Goal: Information Seeking & Learning: Check status

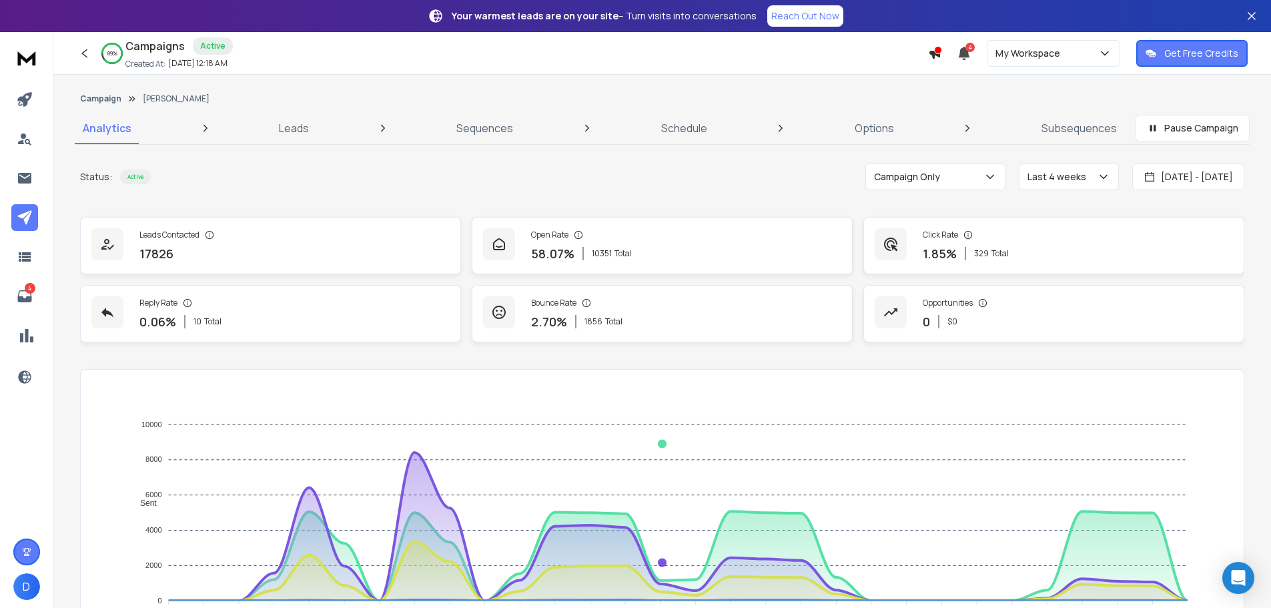
scroll to position [467, 0]
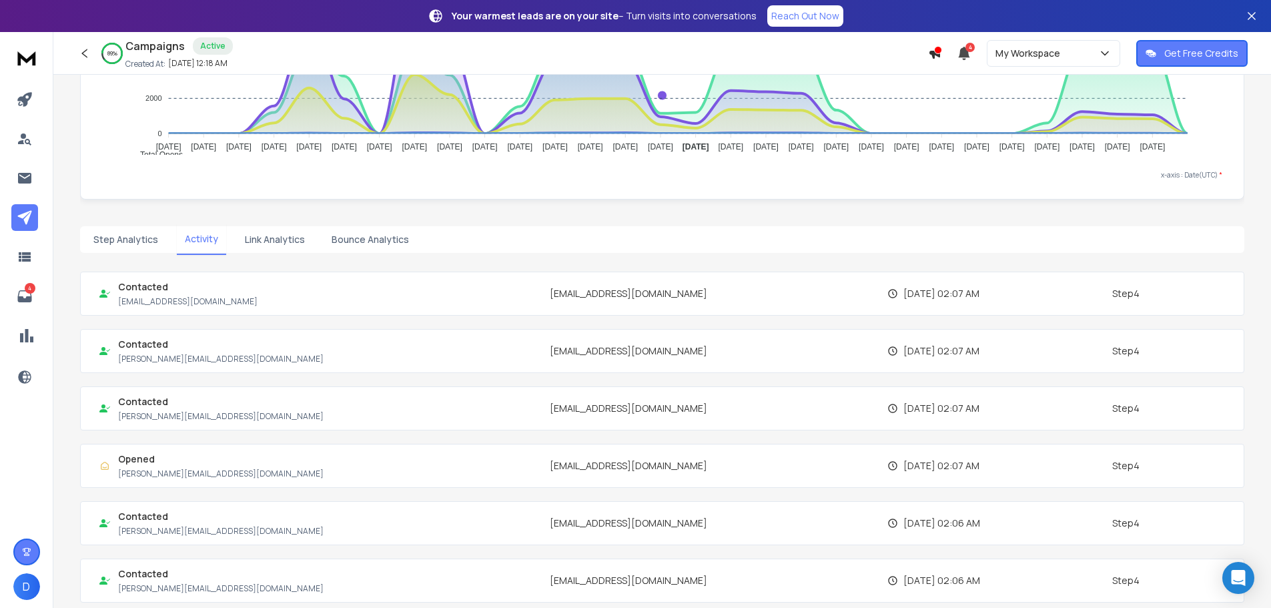
click at [125, 239] on button "Step Analytics" at bounding box center [125, 239] width 81 height 29
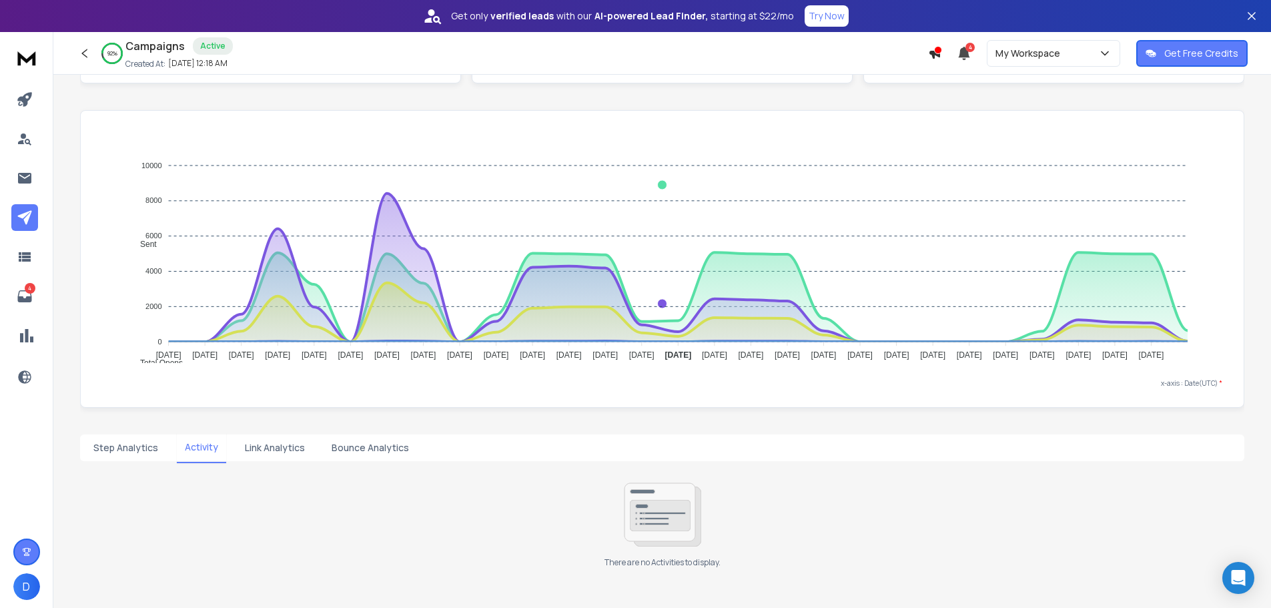
scroll to position [259, 0]
click at [200, 445] on button "Activity" at bounding box center [201, 447] width 49 height 31
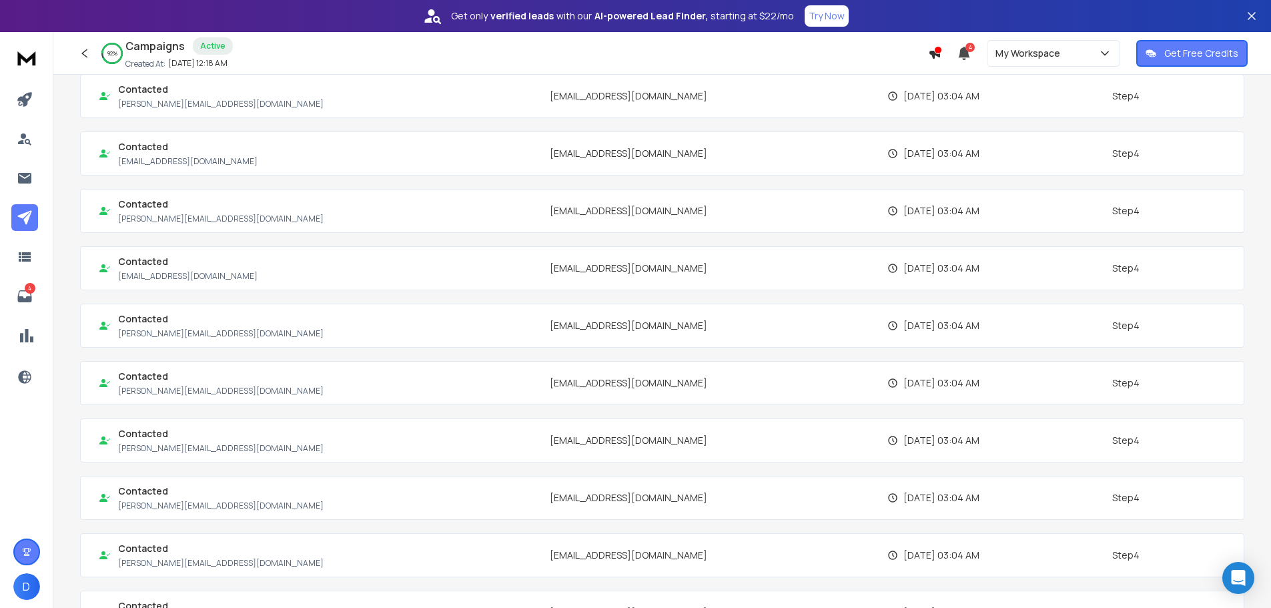
scroll to position [8010, 0]
click at [18, 183] on icon at bounding box center [24, 178] width 13 height 11
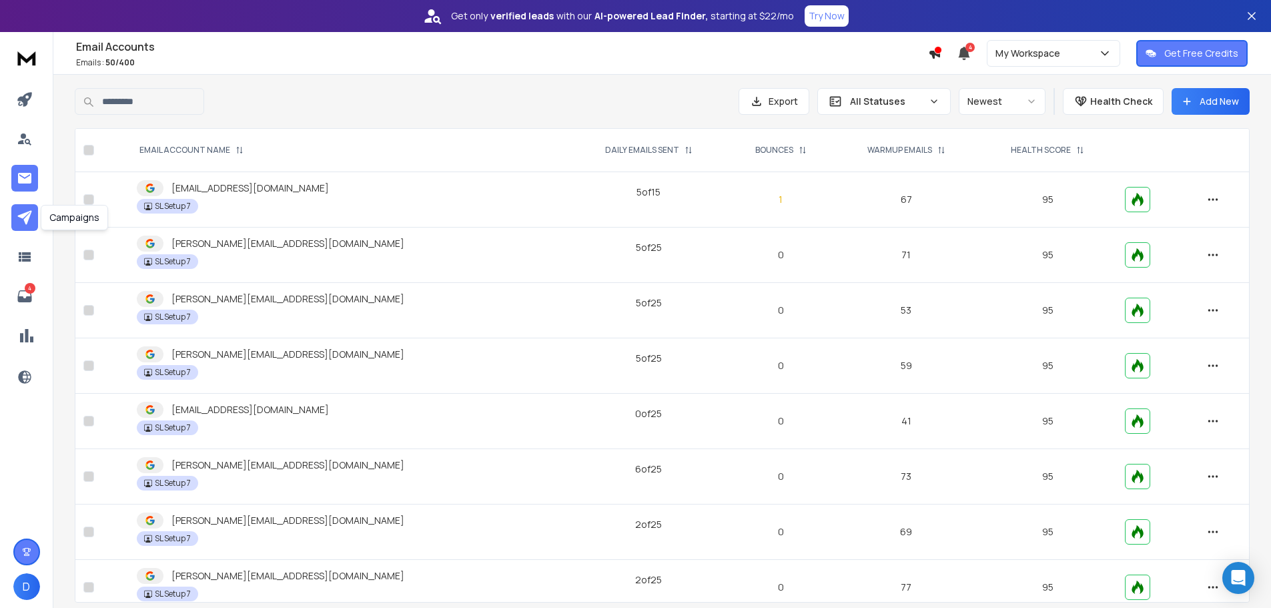
click at [21, 210] on icon at bounding box center [25, 218] width 16 height 16
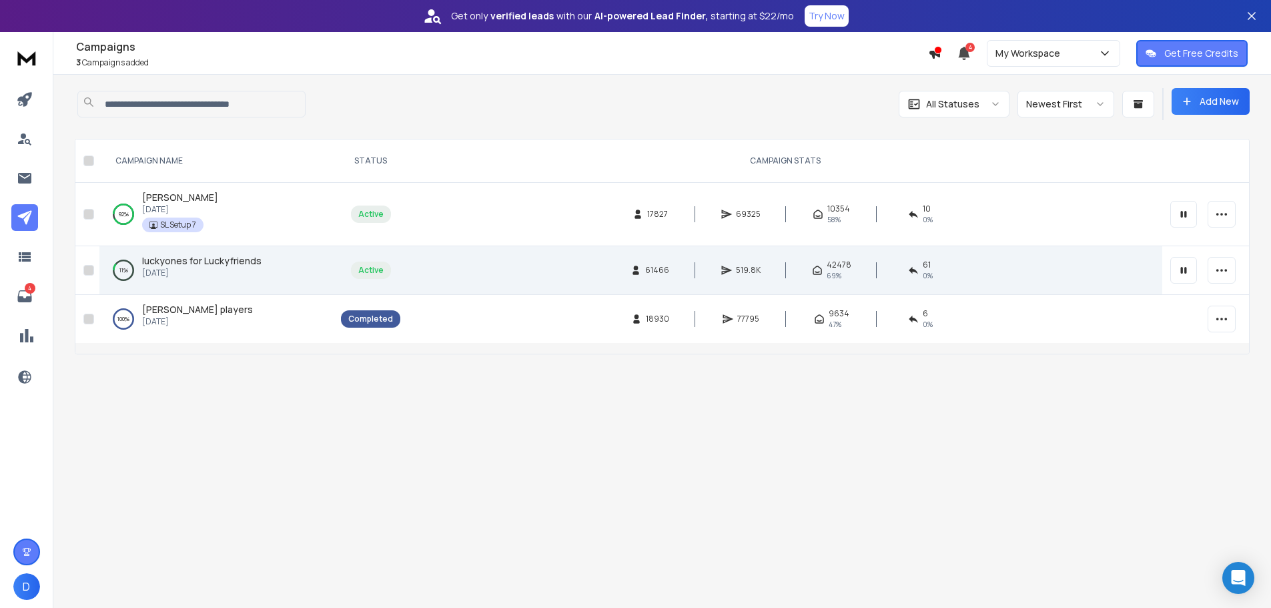
click at [306, 275] on div "11 % luckyones for Luckyfriends 4 months ago" at bounding box center [216, 270] width 207 height 32
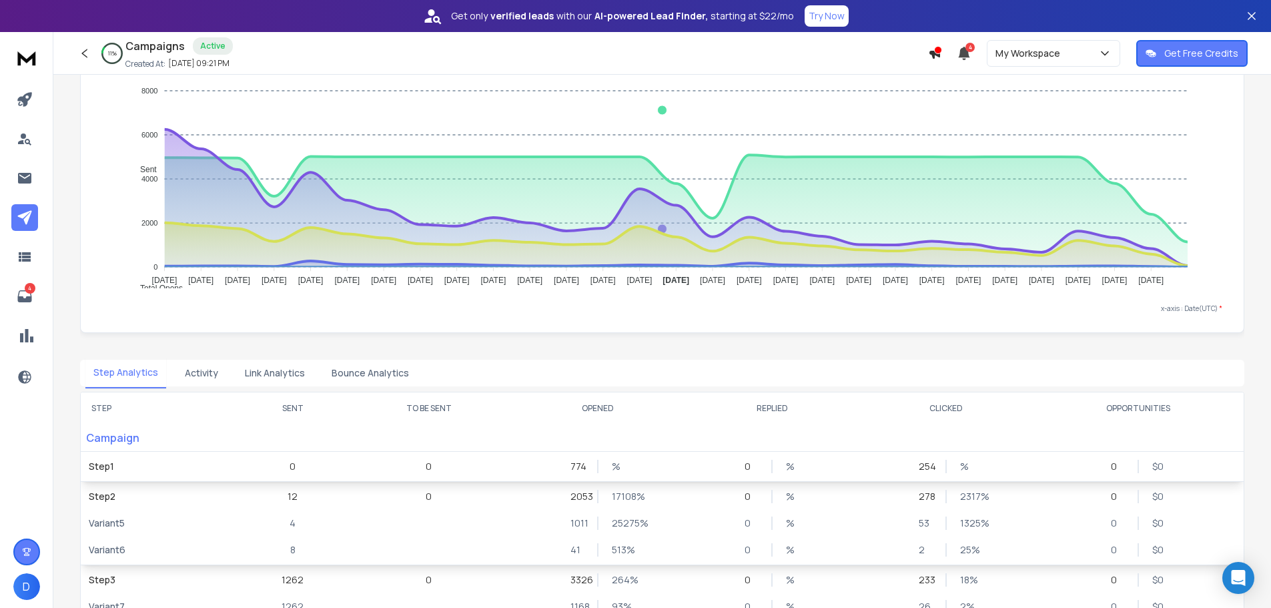
scroll to position [259, 0]
